Goal: Task Accomplishment & Management: Manage account settings

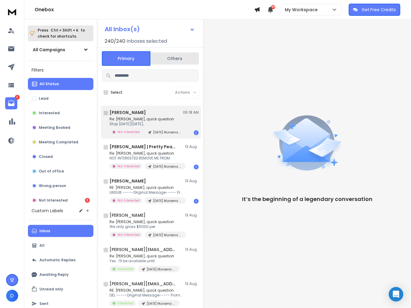
click at [164, 117] on p "Re: [PERSON_NAME], quick question" at bounding box center [145, 119] width 73 height 5
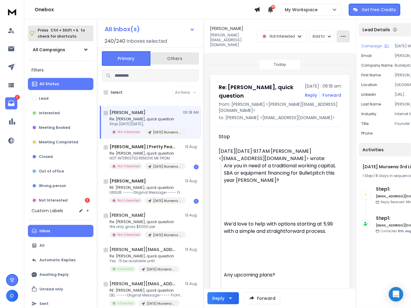
click at [350, 35] on button "button" at bounding box center [342, 36] width 13 height 12
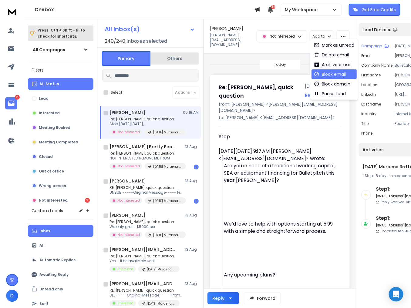
click at [338, 73] on div "Block email" at bounding box center [330, 74] width 32 height 6
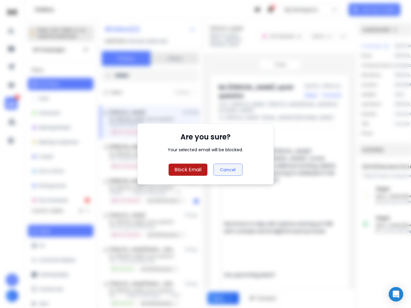
click at [192, 172] on button "Block Email" at bounding box center [188, 170] width 39 height 12
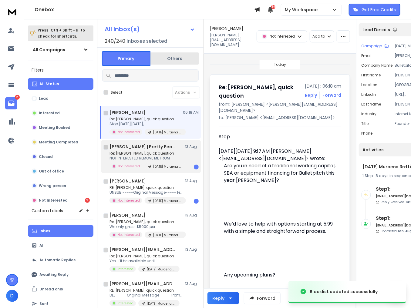
click at [164, 155] on p "Re: [PERSON_NAME], quick question" at bounding box center [145, 153] width 73 height 5
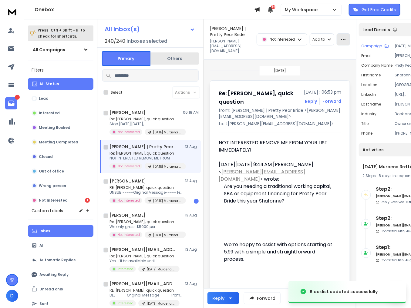
click at [346, 37] on icon "button" at bounding box center [342, 39] width 5 height 5
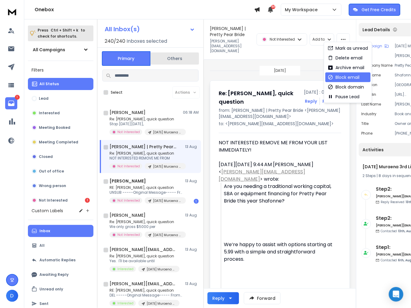
click at [347, 80] on div "Block email" at bounding box center [344, 77] width 32 height 6
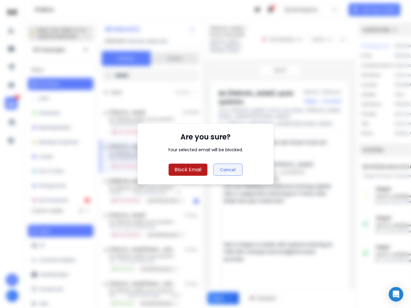
click at [189, 169] on button "Block Email" at bounding box center [188, 170] width 39 height 12
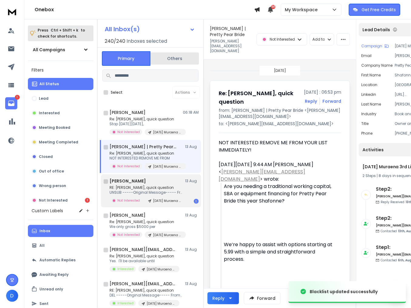
click at [165, 182] on div "Gigi Larson 13 Aug" at bounding box center [153, 181] width 89 height 6
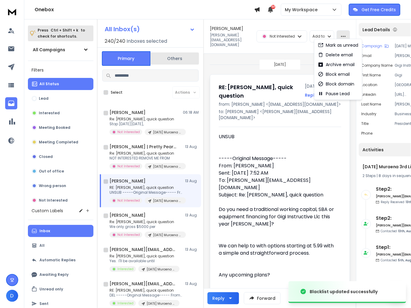
click at [346, 34] on icon "button" at bounding box center [342, 36] width 5 height 5
click at [334, 74] on div "Block email" at bounding box center [334, 74] width 32 height 6
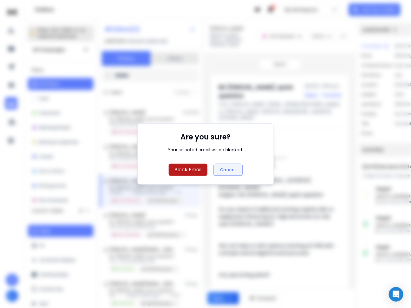
click at [186, 172] on button "Block Email" at bounding box center [188, 170] width 39 height 12
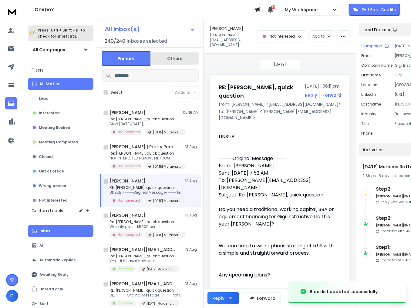
click at [47, 82] on p "All Status" at bounding box center [48, 84] width 19 height 5
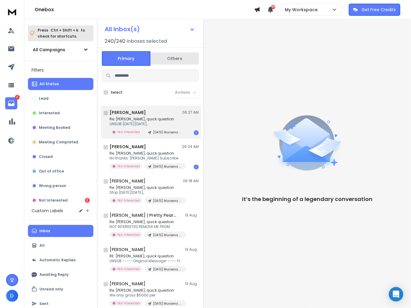
click at [142, 122] on p "UNSUB [DATE][DATE]," at bounding box center [145, 124] width 73 height 5
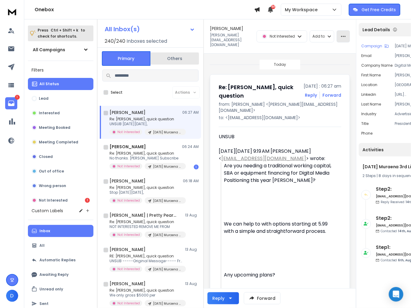
click at [346, 34] on icon "button" at bounding box center [342, 36] width 5 height 5
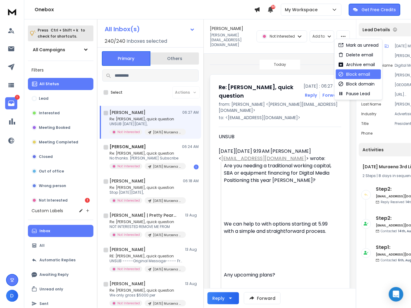
click at [355, 73] on div "Block email" at bounding box center [354, 74] width 32 height 6
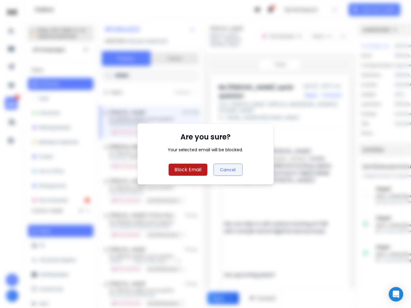
click at [182, 173] on button "Block Email" at bounding box center [188, 170] width 39 height 12
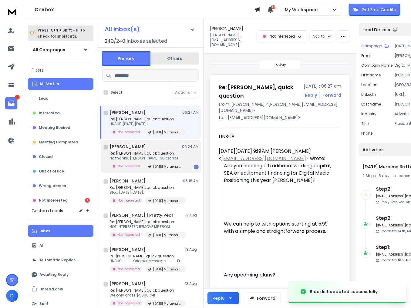
click at [149, 154] on p "Re: [PERSON_NAME], quick question" at bounding box center [145, 153] width 73 height 5
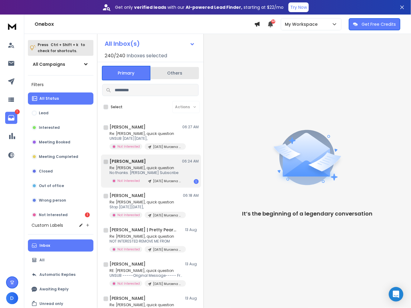
click at [131, 165] on div "[PERSON_NAME] 06:24 AM Re: [PERSON_NAME], quick question No thanks. [PERSON_NAM…" at bounding box center [153, 171] width 89 height 26
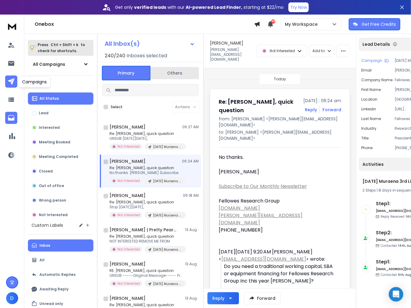
click at [8, 82] on icon at bounding box center [11, 81] width 7 height 7
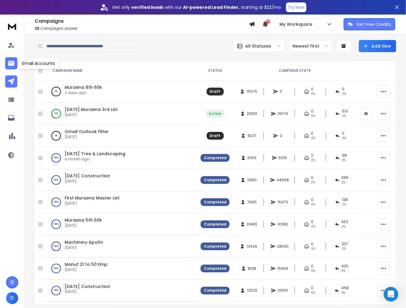
click at [13, 65] on icon at bounding box center [11, 63] width 6 height 5
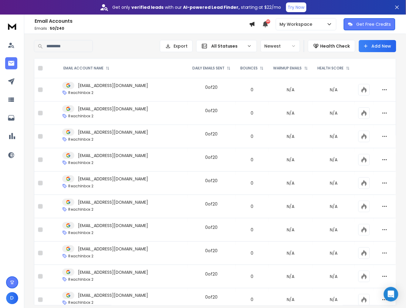
click at [249, 48] on div "All Statuses" at bounding box center [226, 46] width 61 height 12
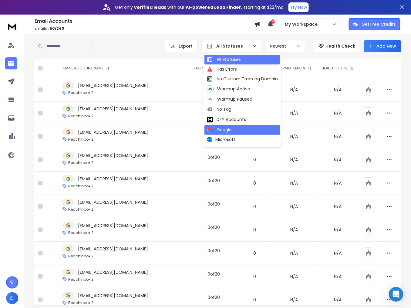
click at [136, 39] on div "Export All Statuses Newest Health Check Add New EMAIL ACCOUNT NAME DAILY EMAILS…" at bounding box center [217, 173] width 386 height 278
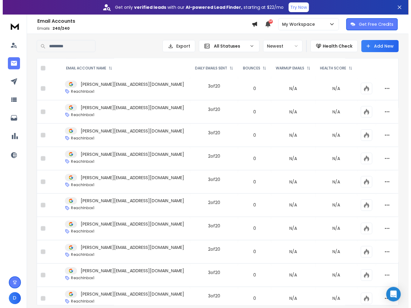
scroll to position [5081, 0]
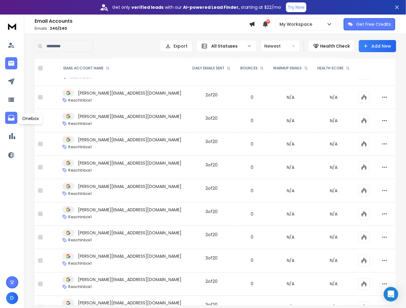
drag, startPoint x: 11, startPoint y: 125, endPoint x: 15, endPoint y: 115, distance: 10.5
click at [11, 124] on link at bounding box center [11, 118] width 12 height 12
